Goal: Task Accomplishment & Management: Manage account settings

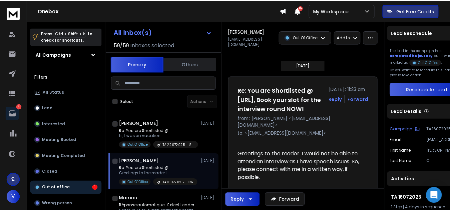
scroll to position [6, 0]
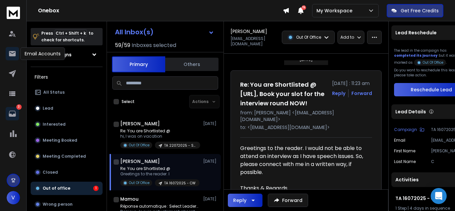
click at [12, 53] on icon at bounding box center [12, 54] width 8 height 8
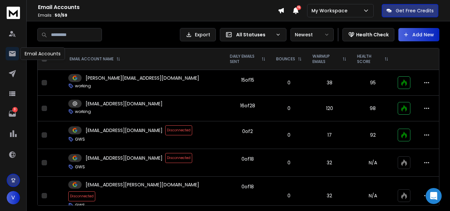
click at [95, 33] on input at bounding box center [69, 34] width 65 height 13
paste input "**********"
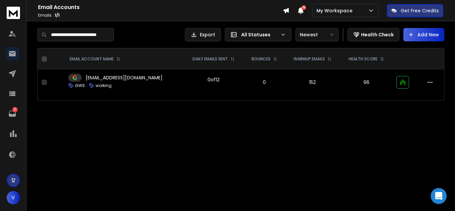
drag, startPoint x: 83, startPoint y: 35, endPoint x: 42, endPoint y: 33, distance: 40.6
click at [42, 33] on div "**********" at bounding box center [75, 34] width 77 height 13
type input "**********"
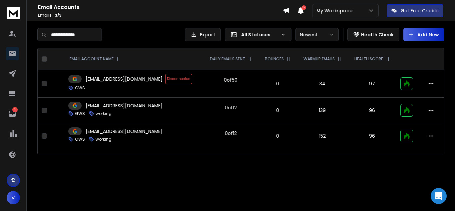
click at [131, 78] on p "aditya.m@valuematrx.com" at bounding box center [124, 79] width 77 height 7
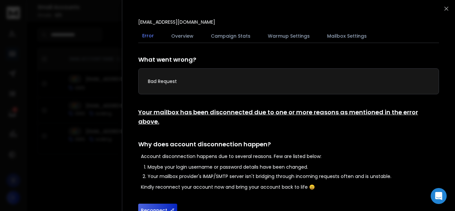
click at [158, 203] on button "Reconnect" at bounding box center [157, 209] width 39 height 13
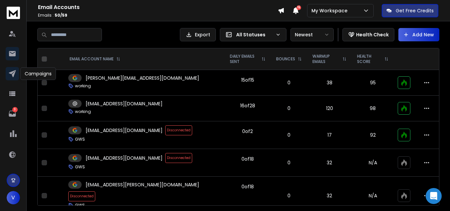
click at [12, 72] on icon at bounding box center [12, 73] width 7 height 7
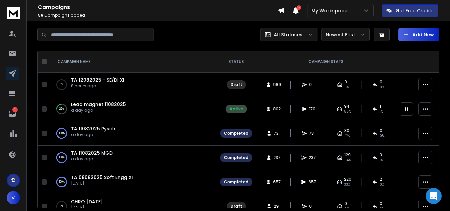
click at [112, 78] on span "TA 12082025 - SE/DI XI" at bounding box center [97, 80] width 53 height 7
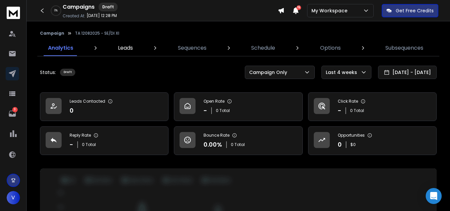
click at [125, 44] on p "Leads" at bounding box center [125, 48] width 15 height 8
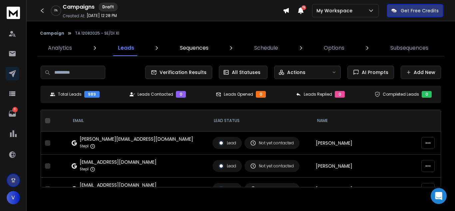
click at [195, 46] on p "Sequences" at bounding box center [194, 48] width 29 height 8
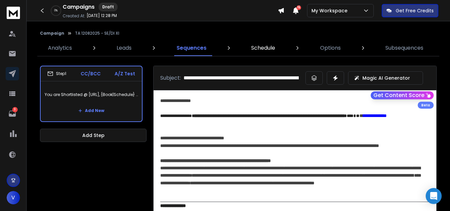
click at [261, 44] on p "Schedule" at bounding box center [263, 48] width 24 height 8
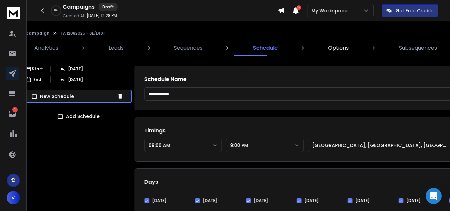
click at [328, 47] on p "Options" at bounding box center [338, 48] width 21 height 8
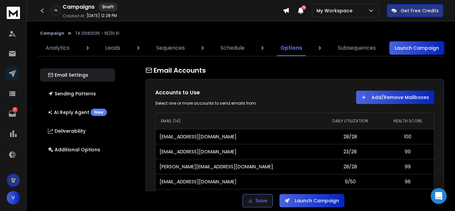
click at [407, 44] on button "Launch Campaign" at bounding box center [416, 47] width 55 height 13
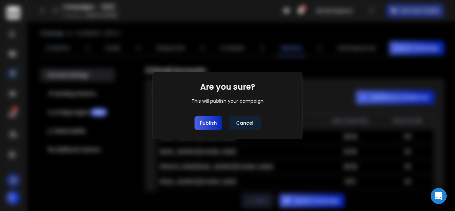
click at [209, 122] on button "Publish" at bounding box center [208, 122] width 28 height 13
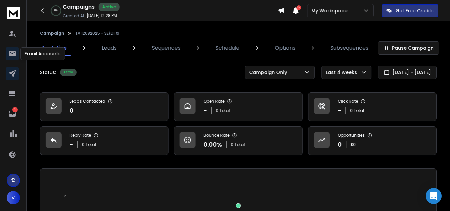
click at [13, 54] on icon at bounding box center [12, 53] width 7 height 5
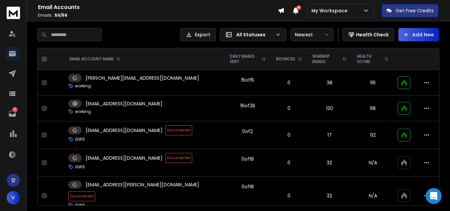
click at [74, 37] on input at bounding box center [69, 34] width 65 height 13
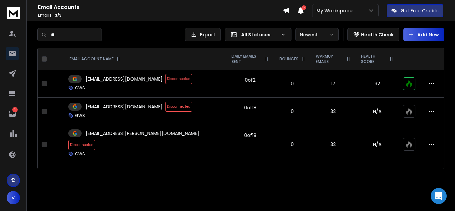
type input "*"
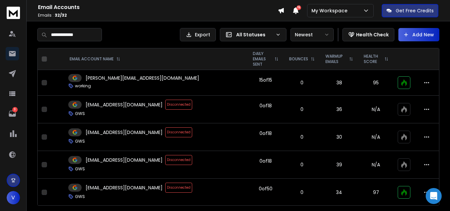
type input "**********"
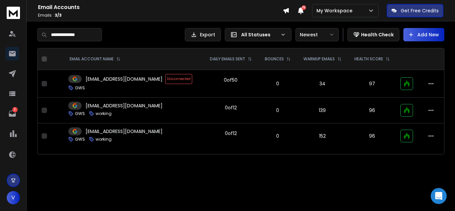
click at [126, 77] on p "[EMAIL_ADDRESS][DOMAIN_NAME]" at bounding box center [124, 79] width 77 height 7
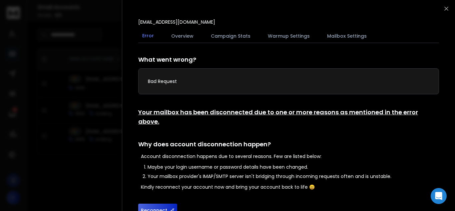
click at [158, 203] on button "Reconnect" at bounding box center [157, 209] width 39 height 13
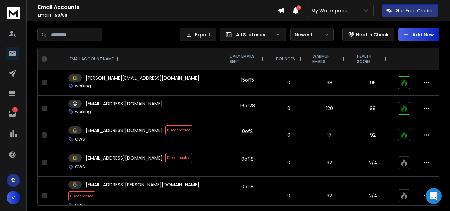
click at [87, 39] on input at bounding box center [69, 34] width 65 height 13
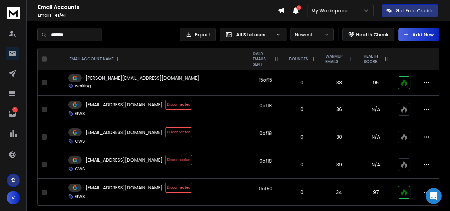
type input "********"
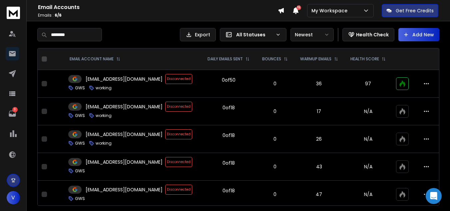
click at [170, 134] on span "Disconnected" at bounding box center [178, 134] width 27 height 10
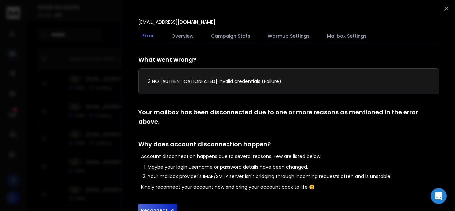
click at [148, 203] on button "Reconnect" at bounding box center [157, 209] width 39 height 13
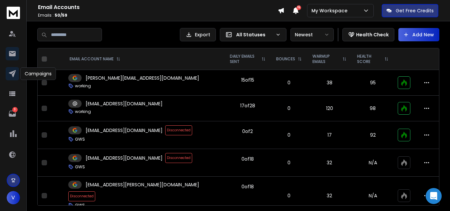
click at [13, 73] on icon at bounding box center [12, 73] width 7 height 7
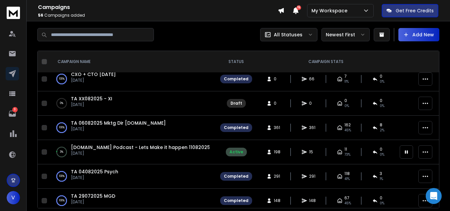
scroll to position [14, 0]
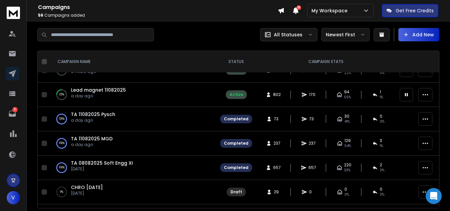
click at [84, 86] on td "25 % Lead magnet 11082025 a day ago" at bounding box center [133, 95] width 166 height 24
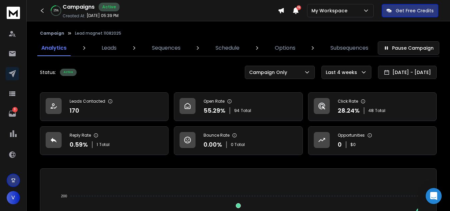
click at [53, 31] on button "Campaign" at bounding box center [52, 33] width 24 height 5
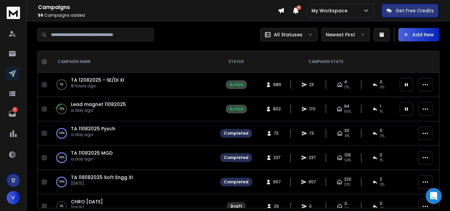
click at [101, 103] on span "Lead magnet 11082025" at bounding box center [98, 104] width 55 height 7
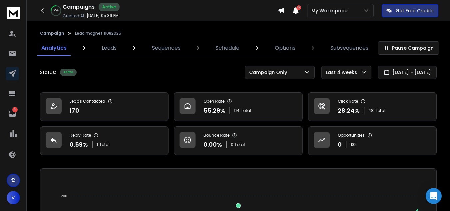
click at [56, 33] on button "Campaign" at bounding box center [52, 33] width 24 height 5
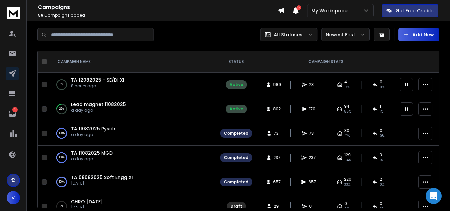
click at [96, 80] on span "TA 12082025 - SE/DI XI" at bounding box center [97, 80] width 53 height 7
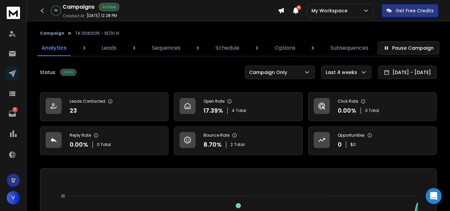
click at [52, 32] on button "Campaign" at bounding box center [52, 33] width 24 height 5
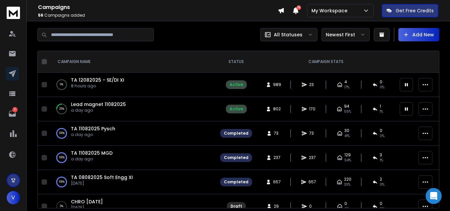
click at [94, 103] on span "Lead magnet 11082025" at bounding box center [98, 104] width 55 height 7
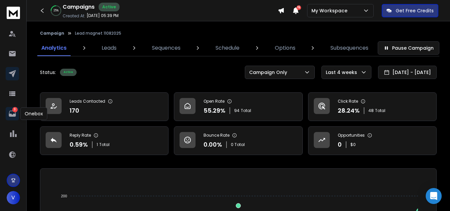
click at [11, 114] on icon at bounding box center [12, 113] width 7 height 6
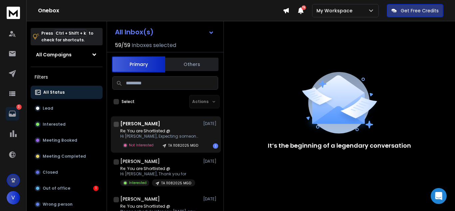
click at [146, 127] on div "[PERSON_NAME] [DATE] Re: You are Shortlisted @ Hi [PERSON_NAME], Expecting some…" at bounding box center [169, 134] width 98 height 28
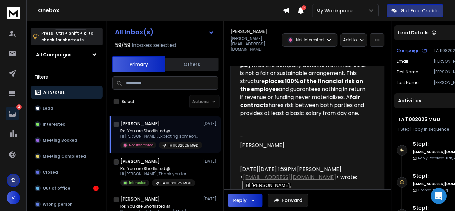
scroll to position [44, 0]
